Goal: Task Accomplishment & Management: Use online tool/utility

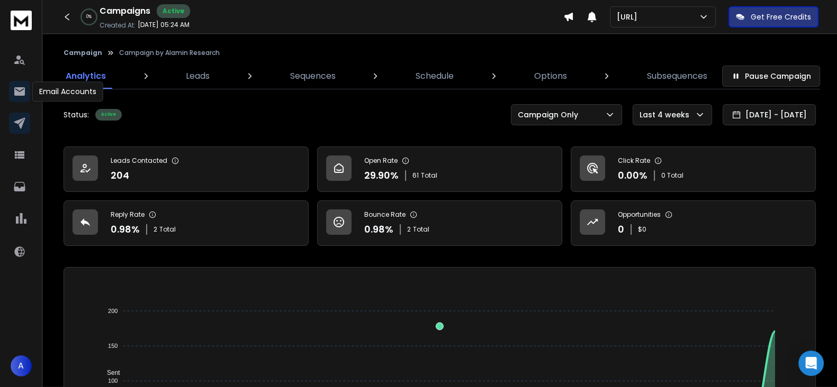
click at [19, 83] on link at bounding box center [19, 91] width 21 height 21
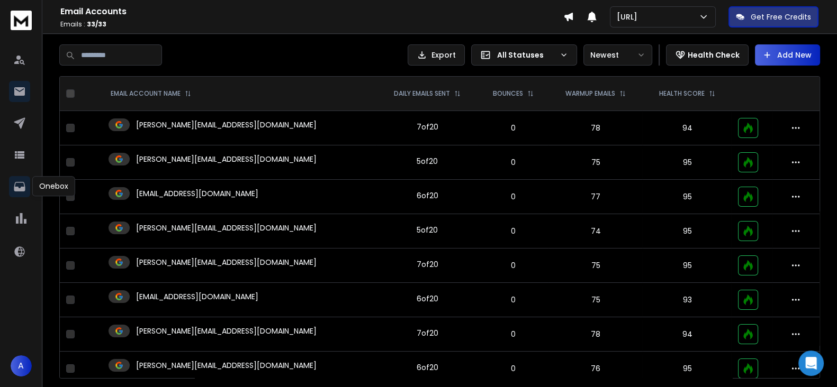
click at [29, 185] on link at bounding box center [19, 186] width 21 height 21
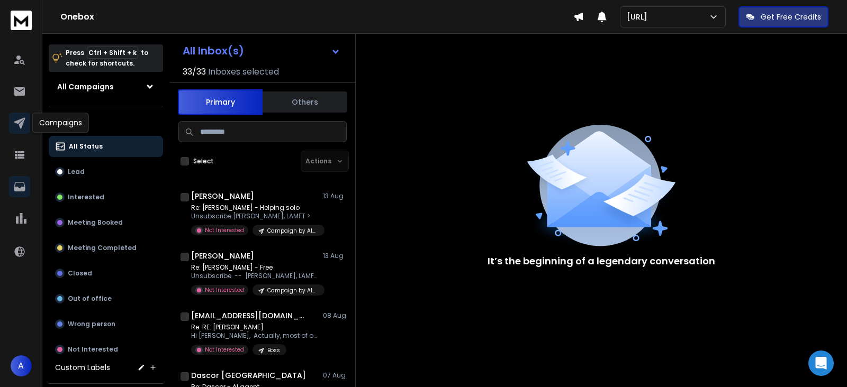
click at [23, 128] on icon at bounding box center [19, 123] width 13 height 13
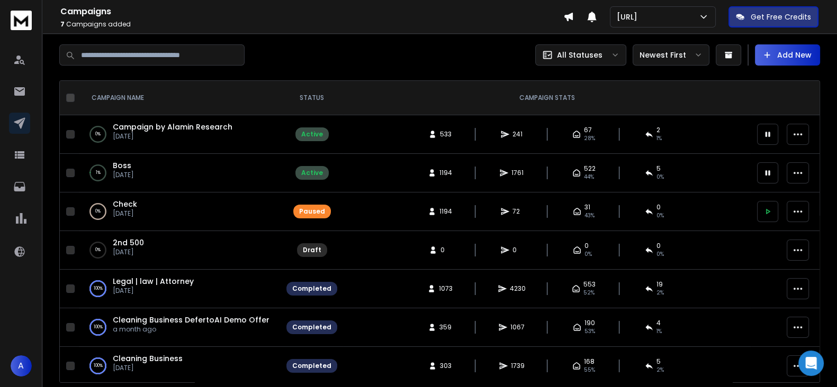
click at [156, 131] on span "Campaign by Alamin Research" at bounding box center [173, 127] width 120 height 11
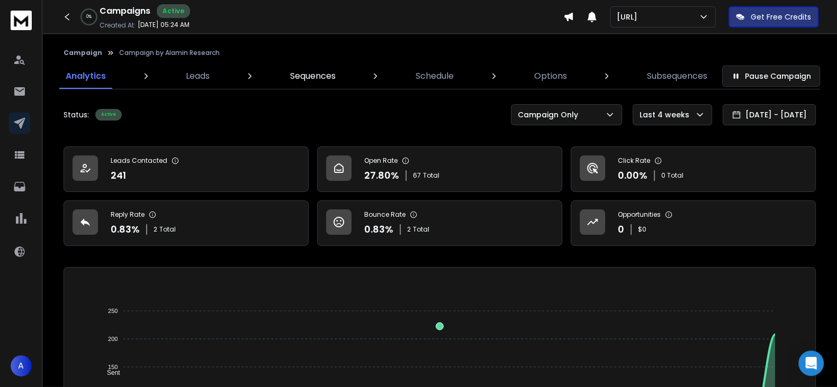
click at [338, 74] on link "Sequences" at bounding box center [313, 75] width 58 height 25
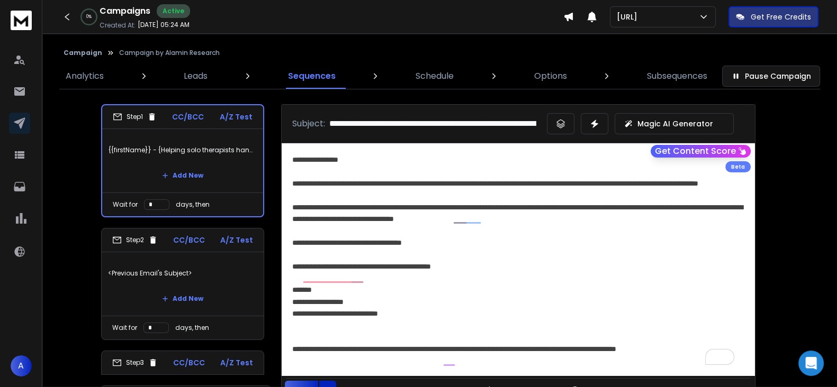
click at [198, 255] on div "<Previous Email's Subject> Add New" at bounding box center [183, 283] width 162 height 63
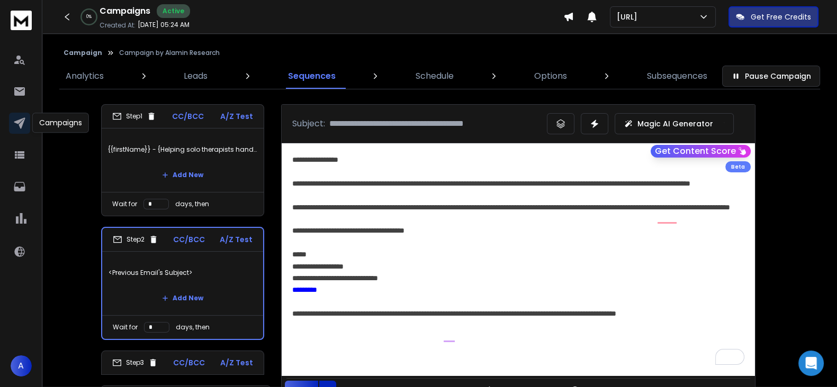
click at [21, 113] on link at bounding box center [19, 123] width 21 height 21
